Goal: Task Accomplishment & Management: Manage account settings

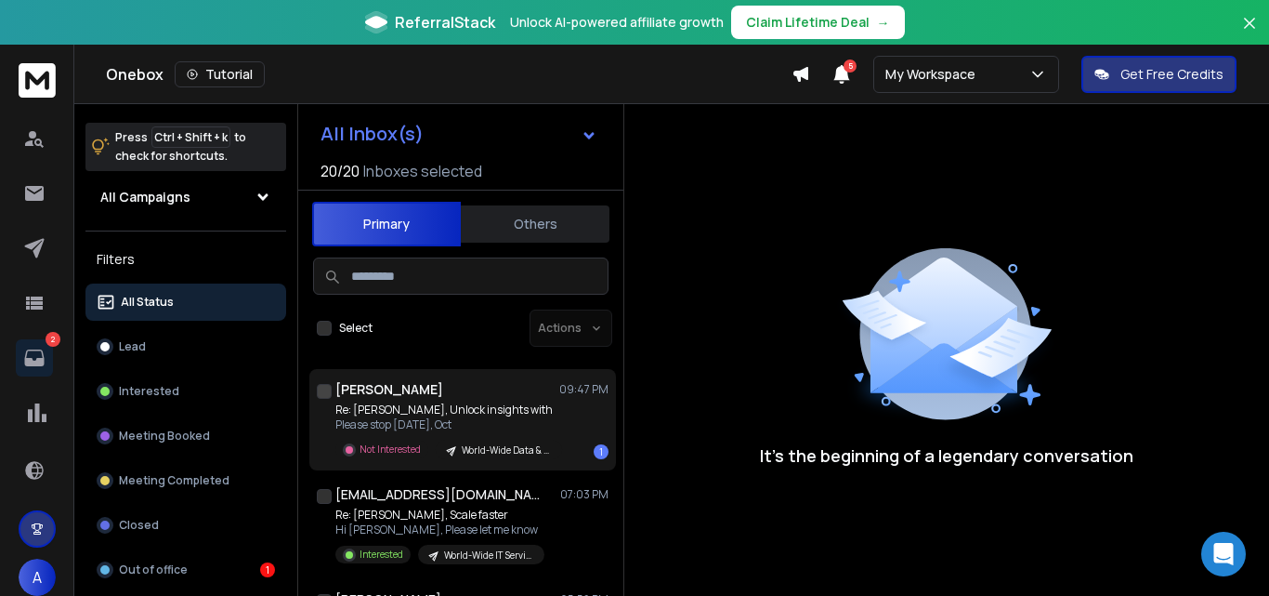
click at [438, 417] on p "Please stop [DATE], Oct" at bounding box center [446, 424] width 223 height 15
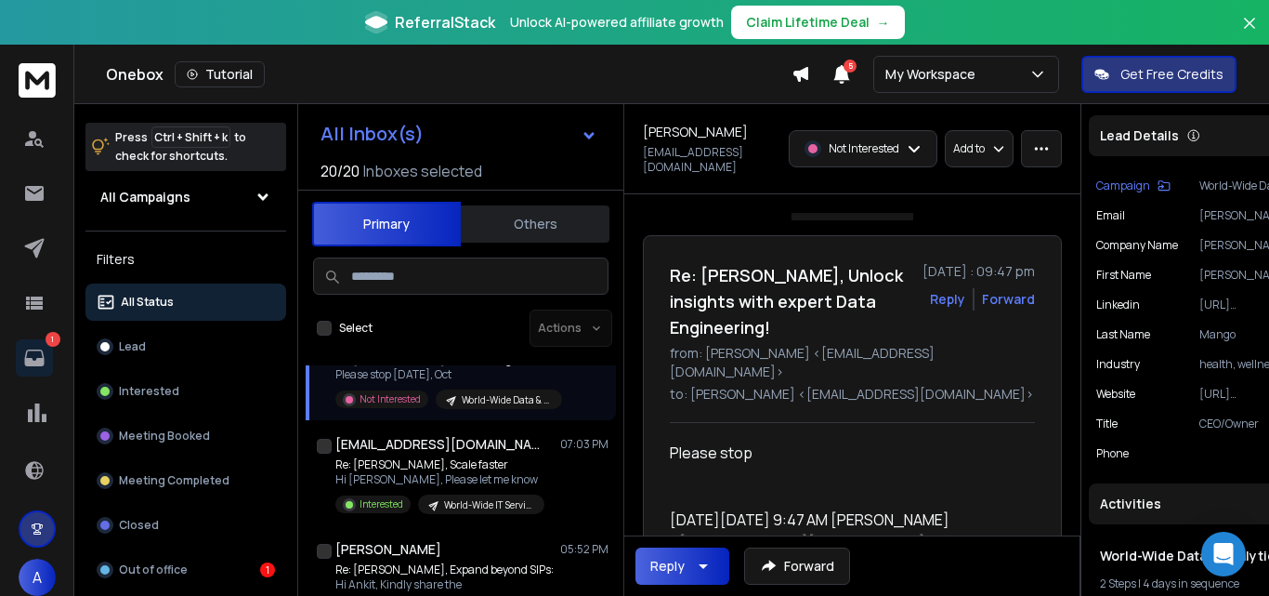
scroll to position [53, 0]
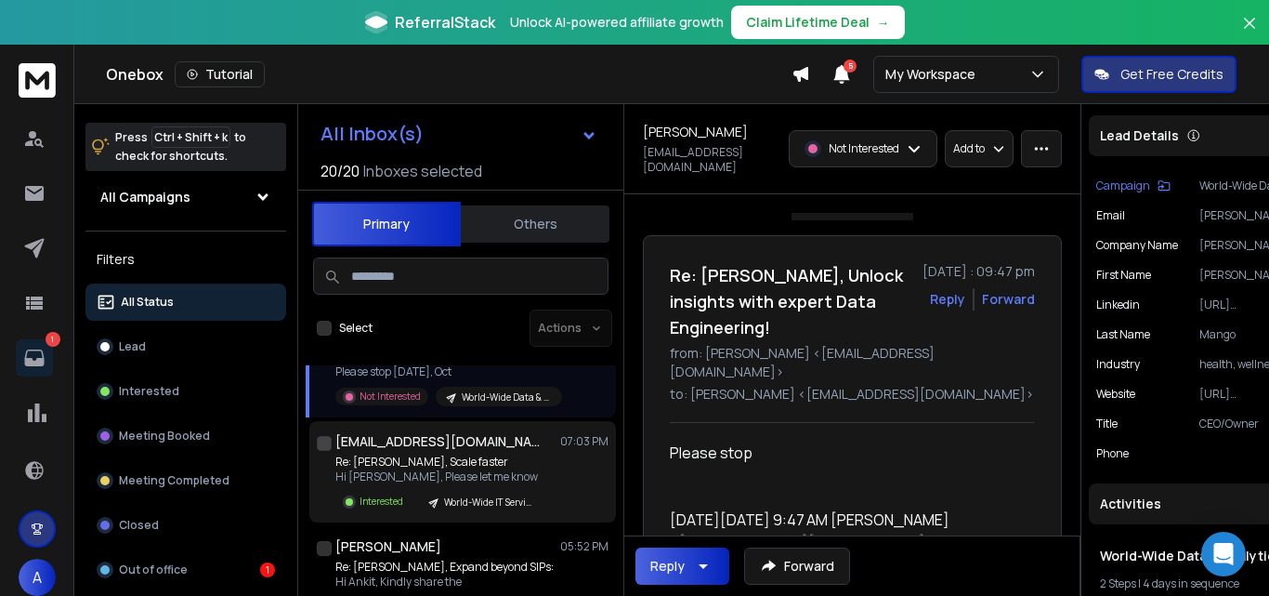
click at [438, 443] on h1 "[EMAIL_ADDRESS][DOMAIN_NAME] +1" at bounding box center [437, 441] width 204 height 19
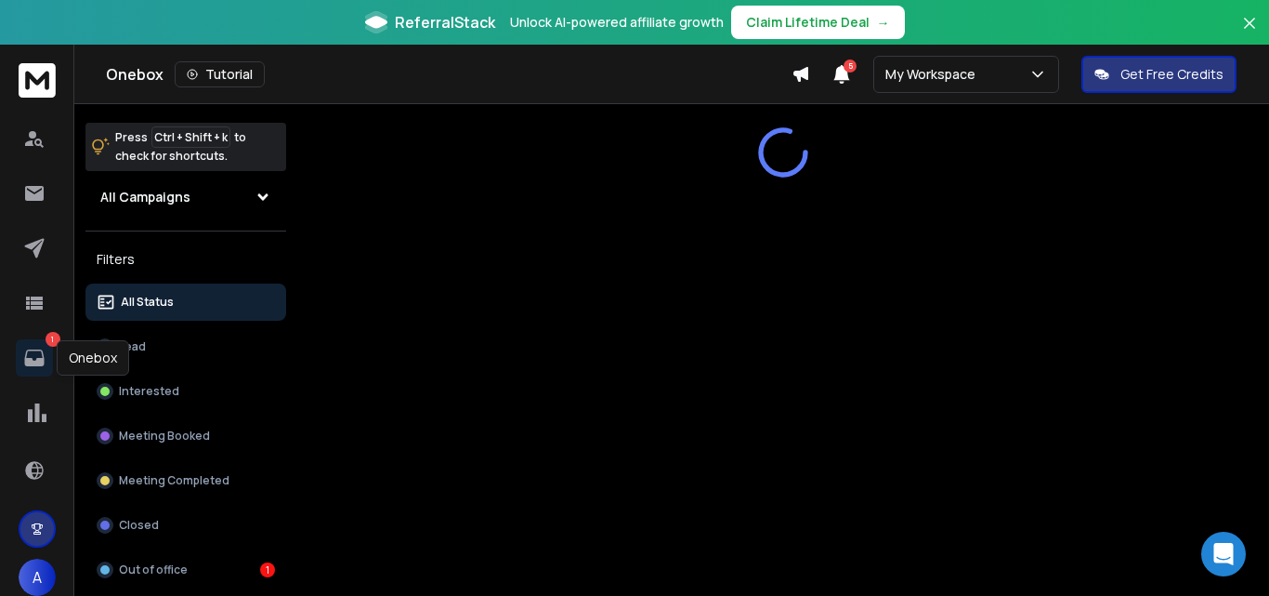
click at [47, 361] on link "1" at bounding box center [34, 357] width 37 height 37
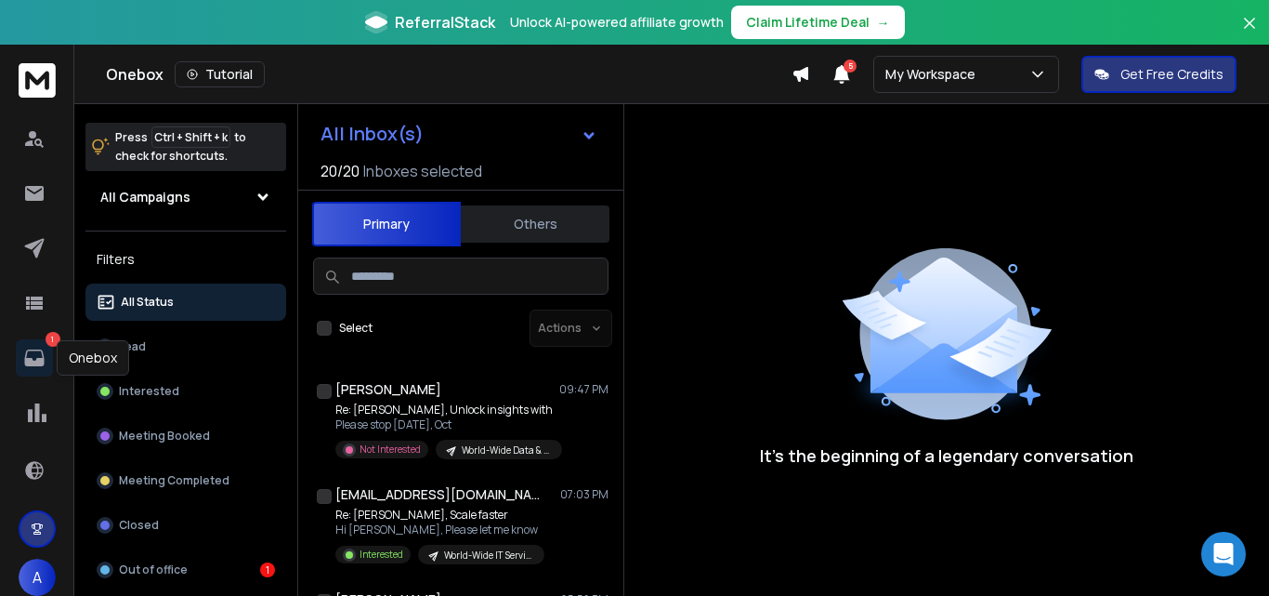
click at [33, 351] on icon at bounding box center [34, 358] width 22 height 22
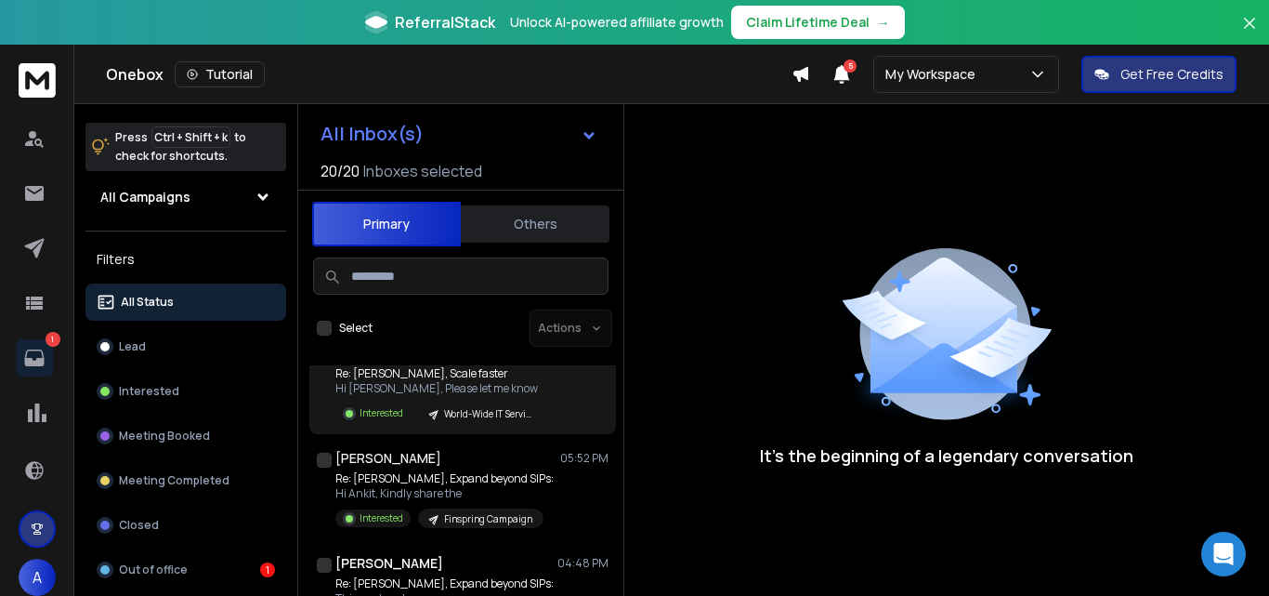
scroll to position [152, 0]
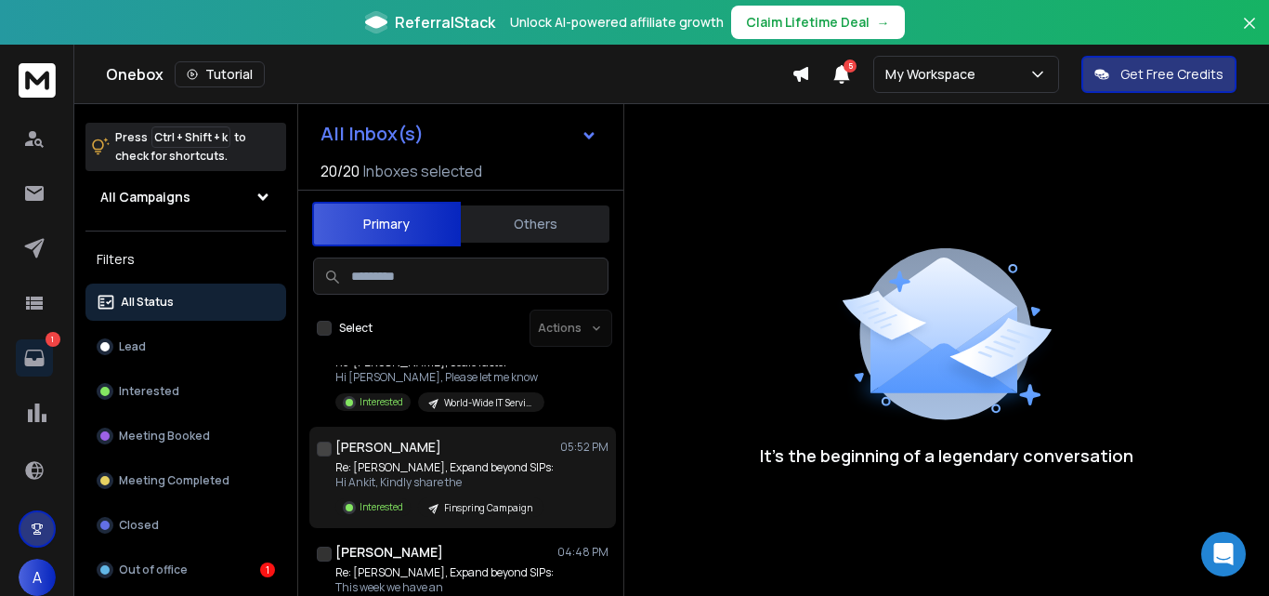
click at [435, 481] on p "Hi Ankit, Kindly share the" at bounding box center [444, 482] width 218 height 15
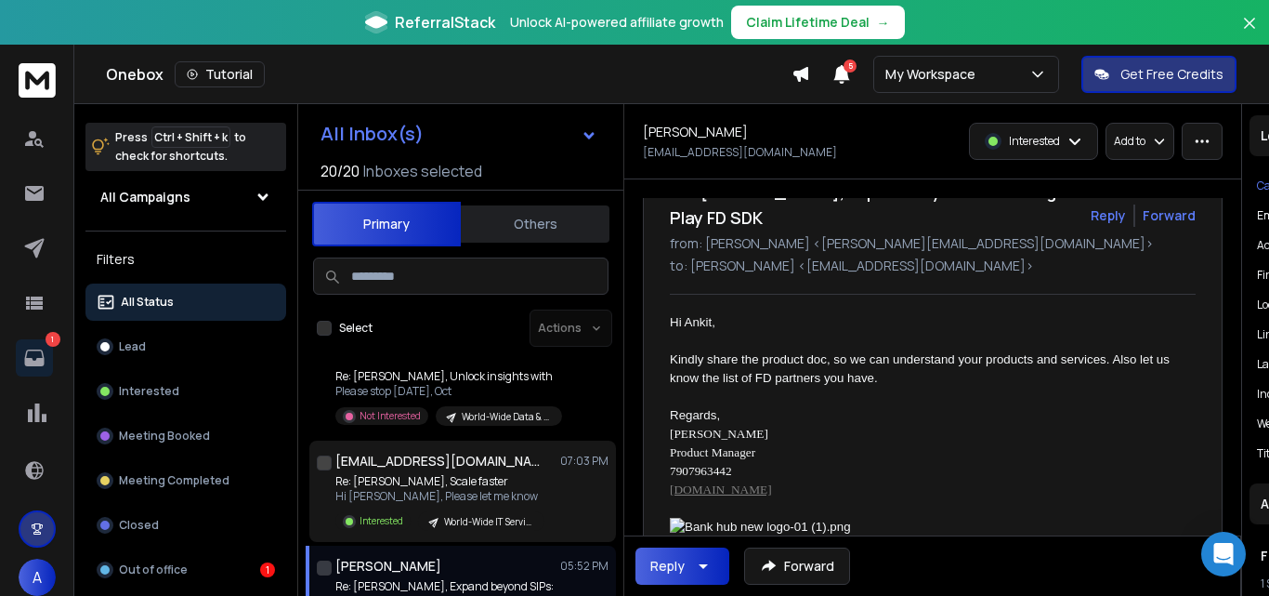
scroll to position [34, 0]
click at [422, 473] on p "Re: [PERSON_NAME], Scale faster" at bounding box center [439, 480] width 209 height 15
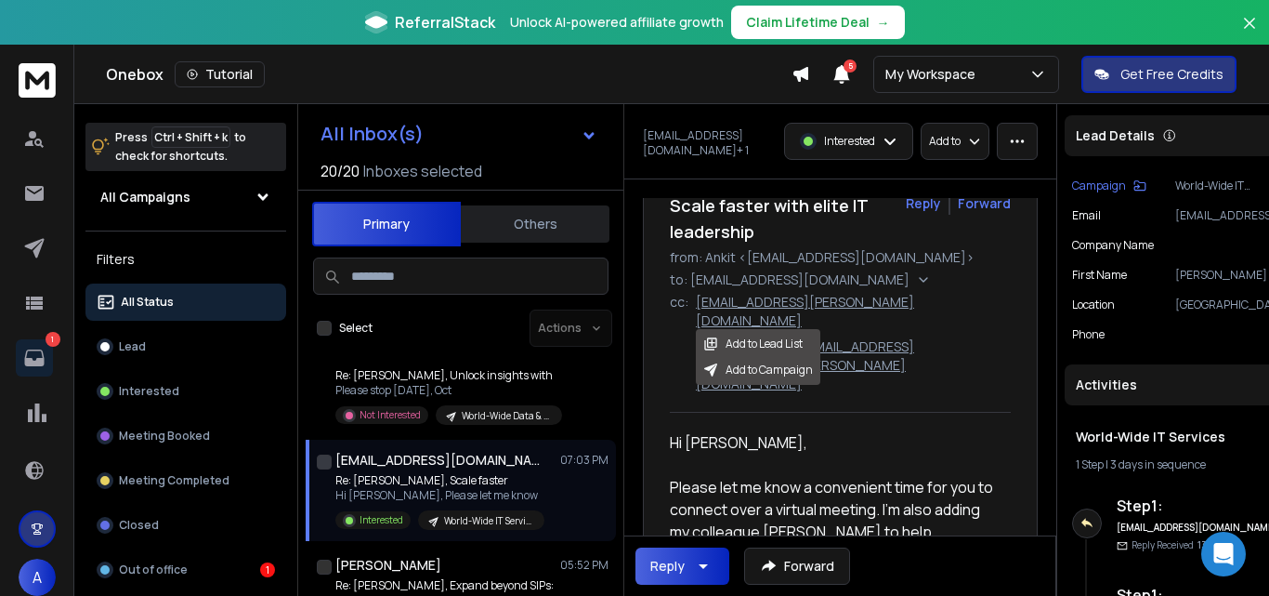
scroll to position [105, 0]
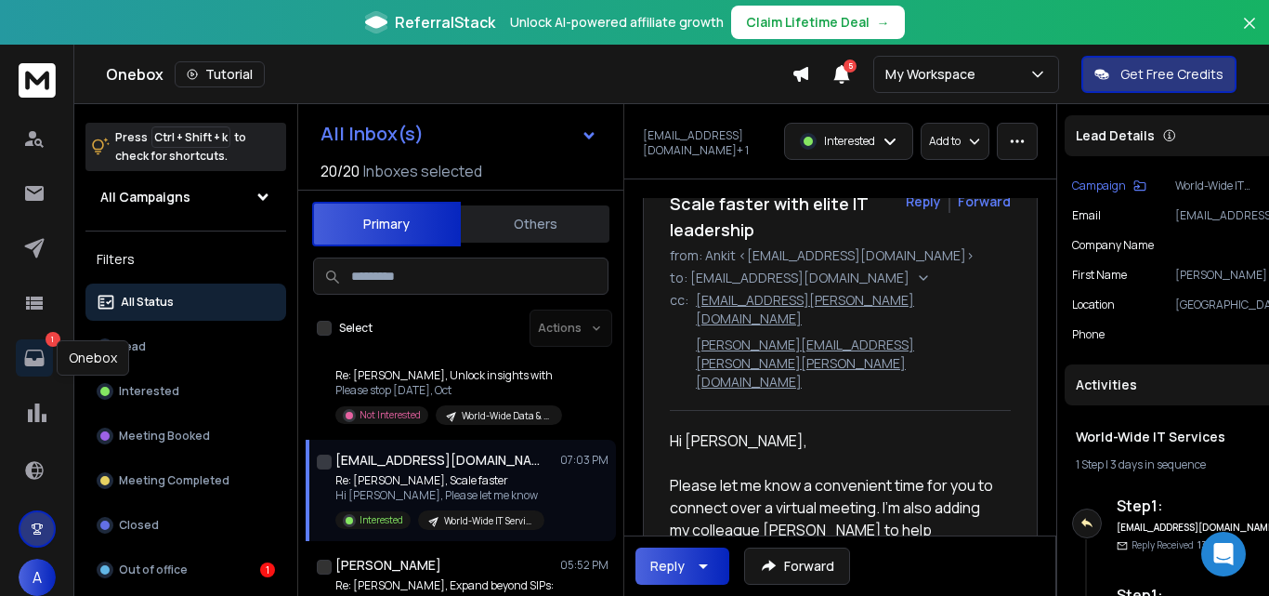
click at [23, 366] on icon at bounding box center [34, 358] width 22 height 22
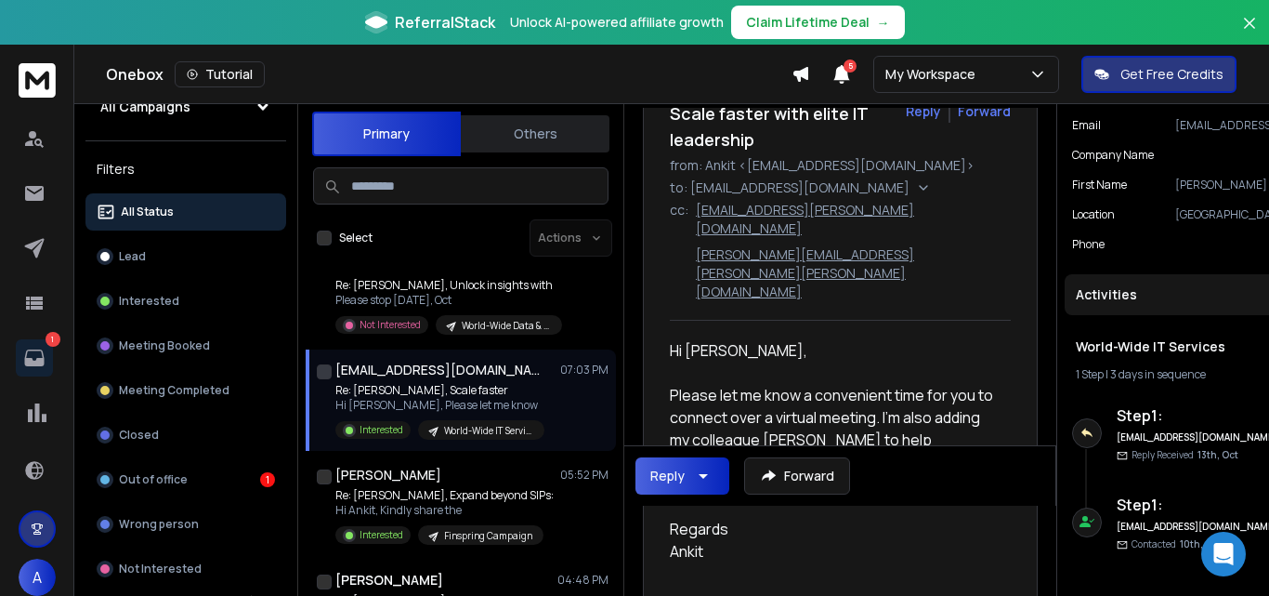
scroll to position [0, 0]
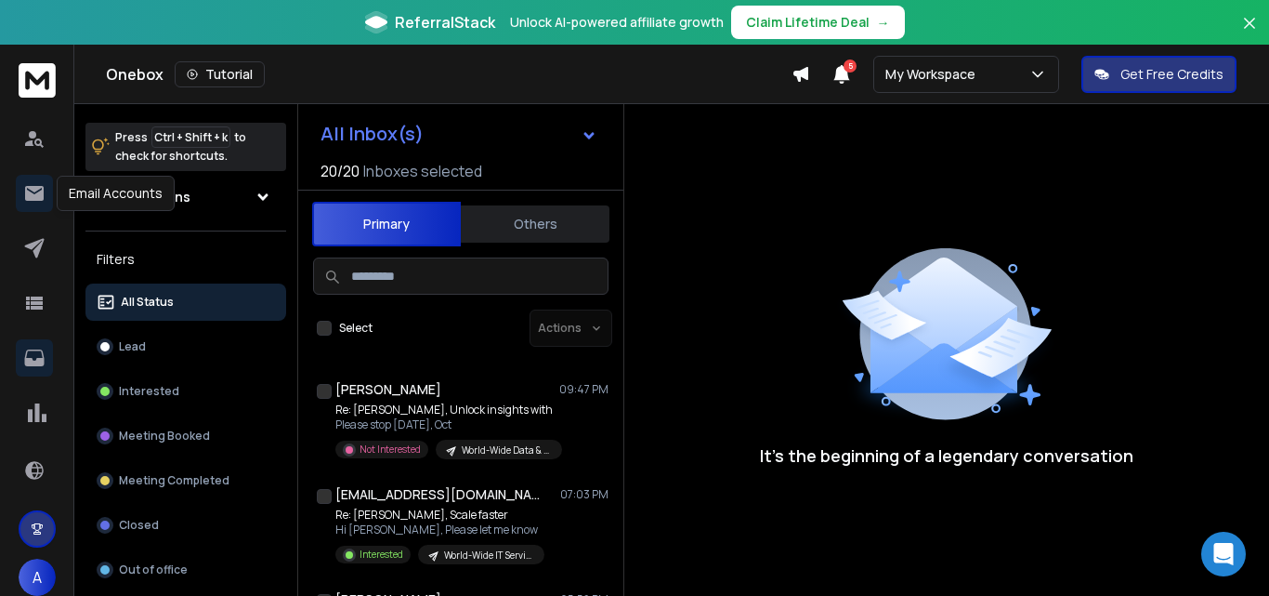
click at [31, 198] on icon at bounding box center [34, 193] width 19 height 15
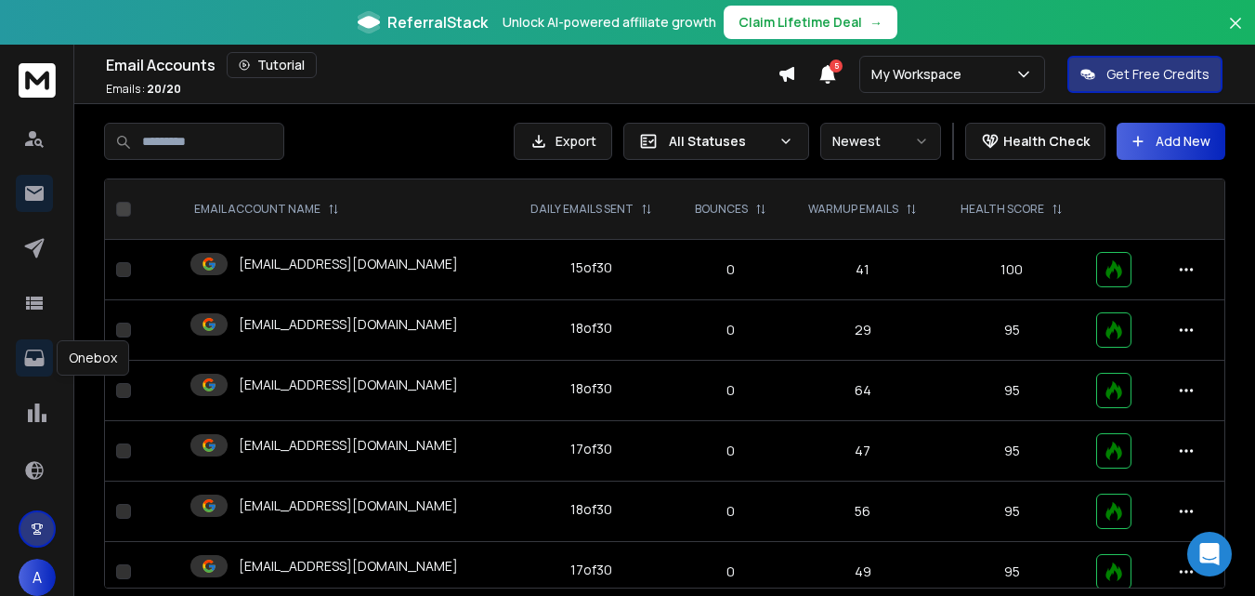
click at [36, 348] on icon at bounding box center [34, 358] width 22 height 22
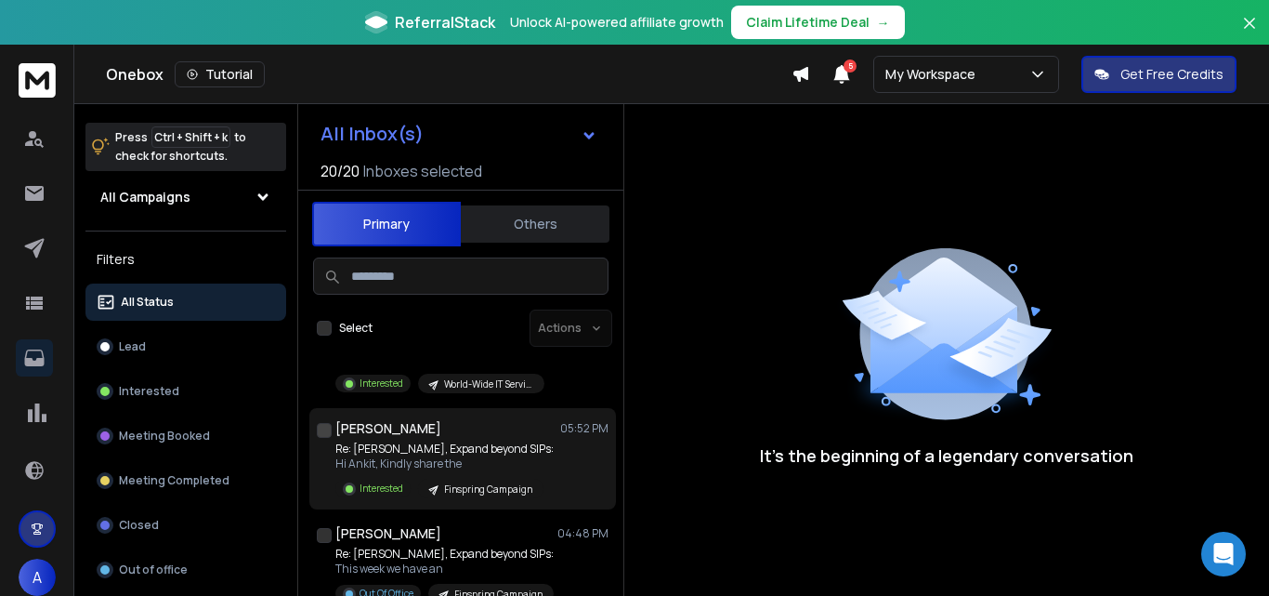
scroll to position [182, 0]
